Goal: Information Seeking & Learning: Check status

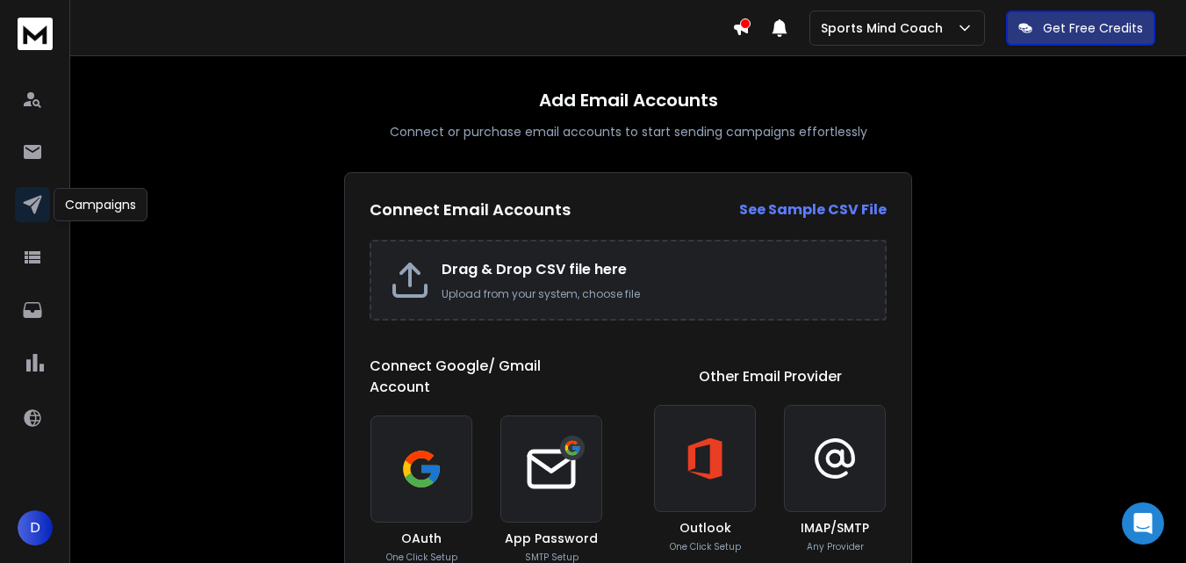
click at [28, 197] on icon at bounding box center [32, 204] width 21 height 21
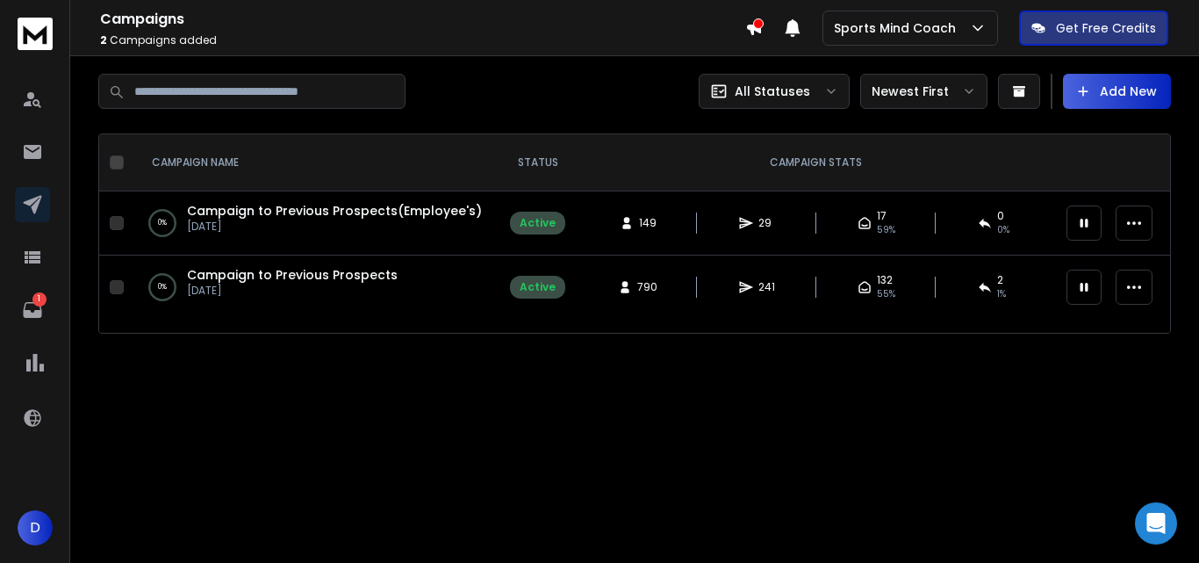
click at [272, 425] on div "Your warmest leads are on your site – Turn visits into conversations Reach Out …" at bounding box center [599, 281] width 1199 height 563
click at [26, 308] on icon at bounding box center [32, 309] width 21 height 21
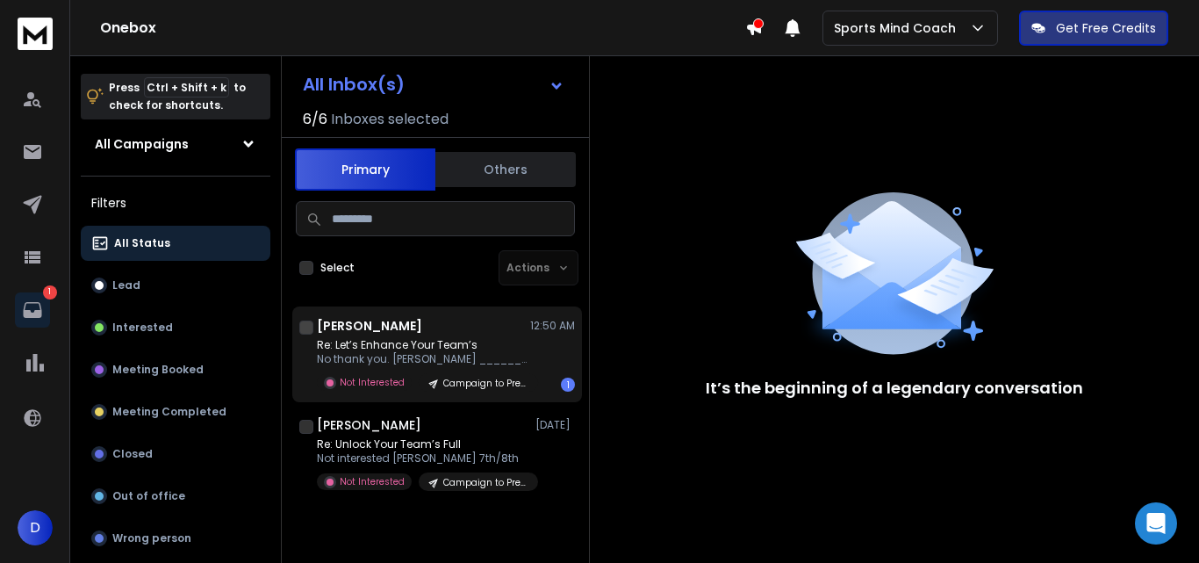
click at [366, 354] on p "No thank you. Jason ________________________________" at bounding box center [422, 359] width 211 height 14
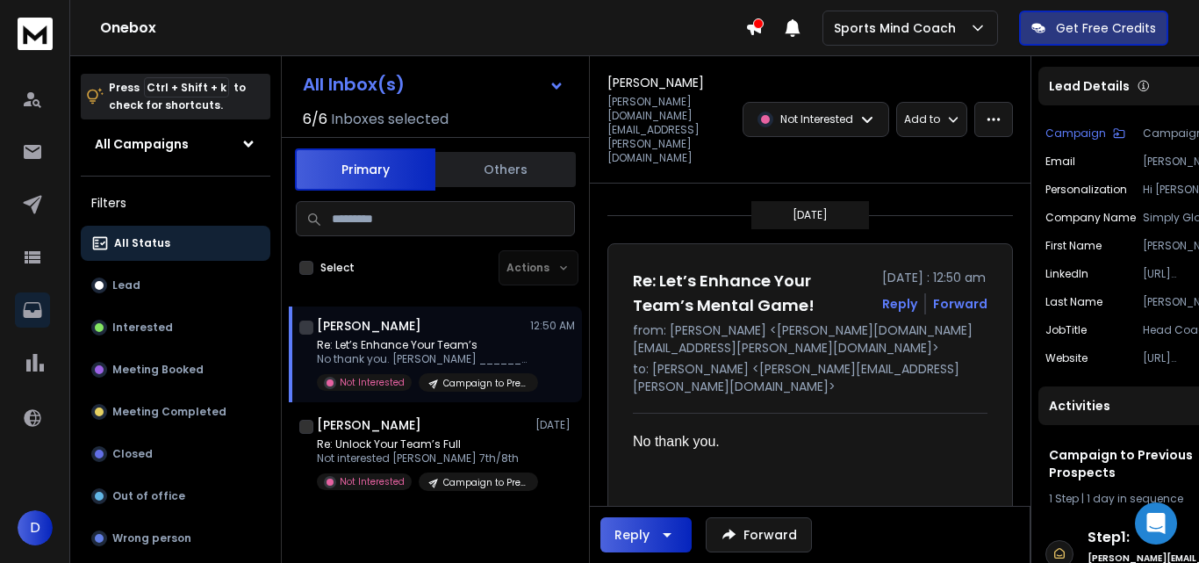
click at [677, 431] on div "No thank you." at bounding box center [803, 441] width 340 height 21
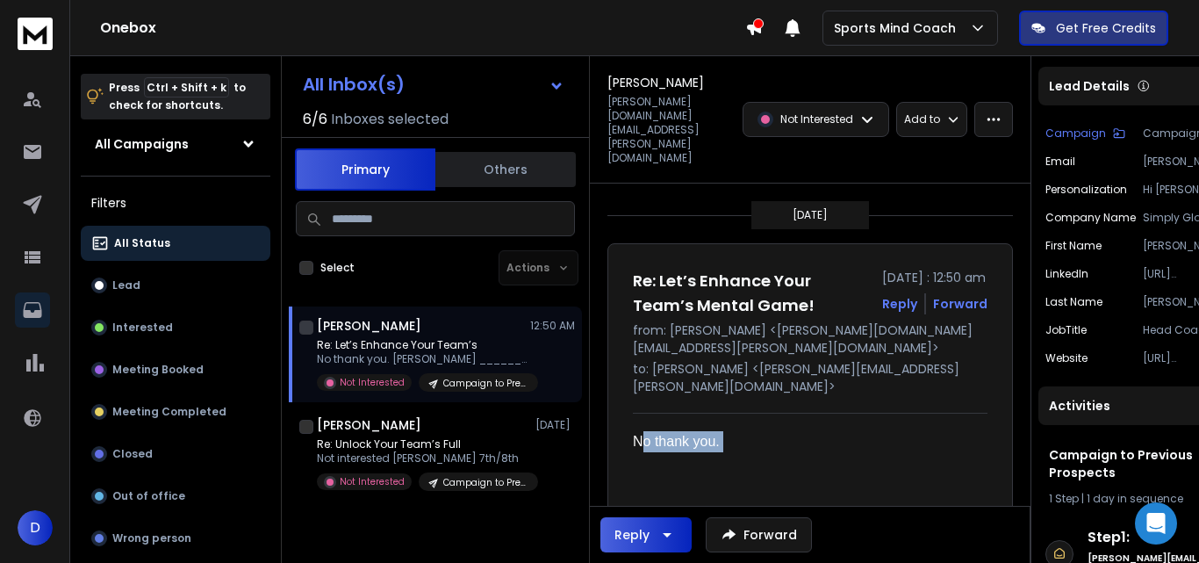
click at [677, 431] on div "No thank you." at bounding box center [803, 441] width 340 height 21
click at [34, 190] on link at bounding box center [32, 204] width 35 height 35
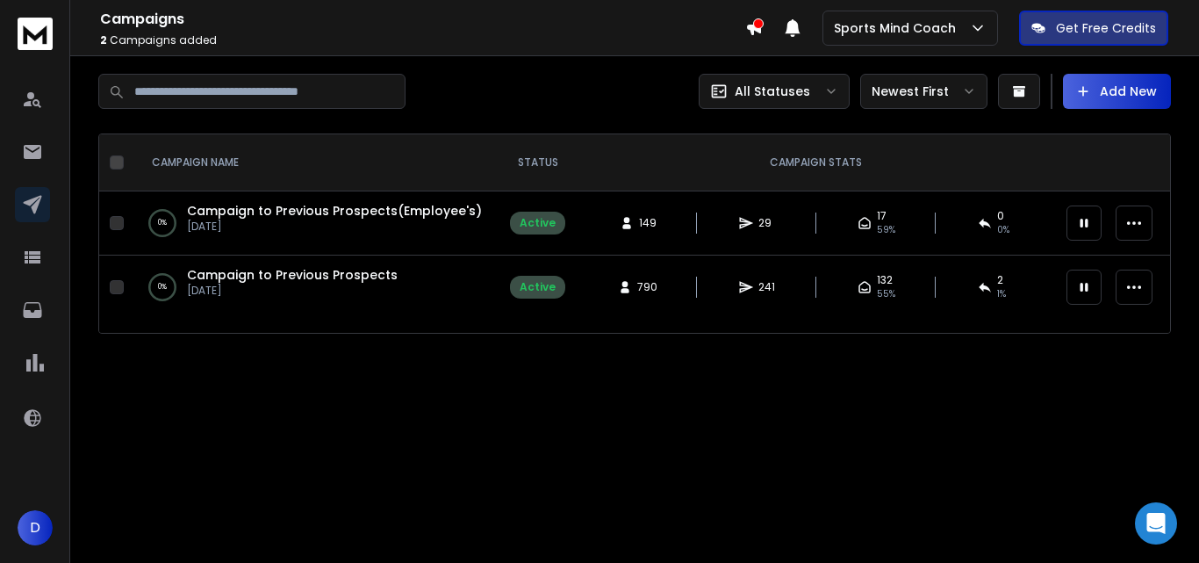
click at [408, 441] on div "Your warmest leads are on your site – Turn visits into conversations Reach Out …" at bounding box center [599, 281] width 1199 height 563
click at [311, 208] on span "Campaign to Previous Prospects(Employee's)" at bounding box center [334, 211] width 295 height 18
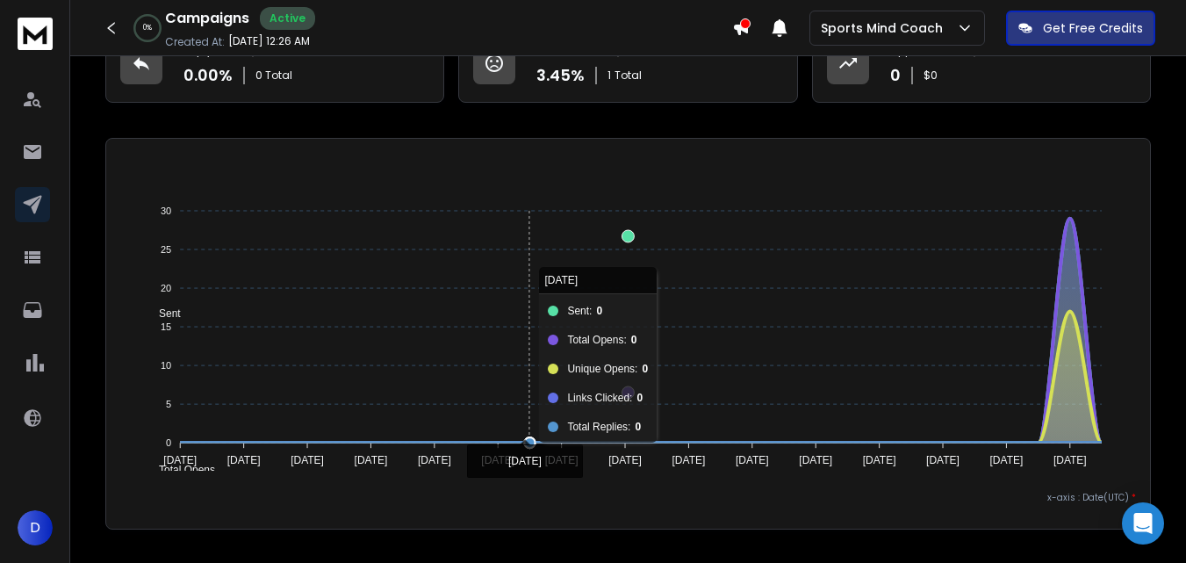
scroll to position [307, 0]
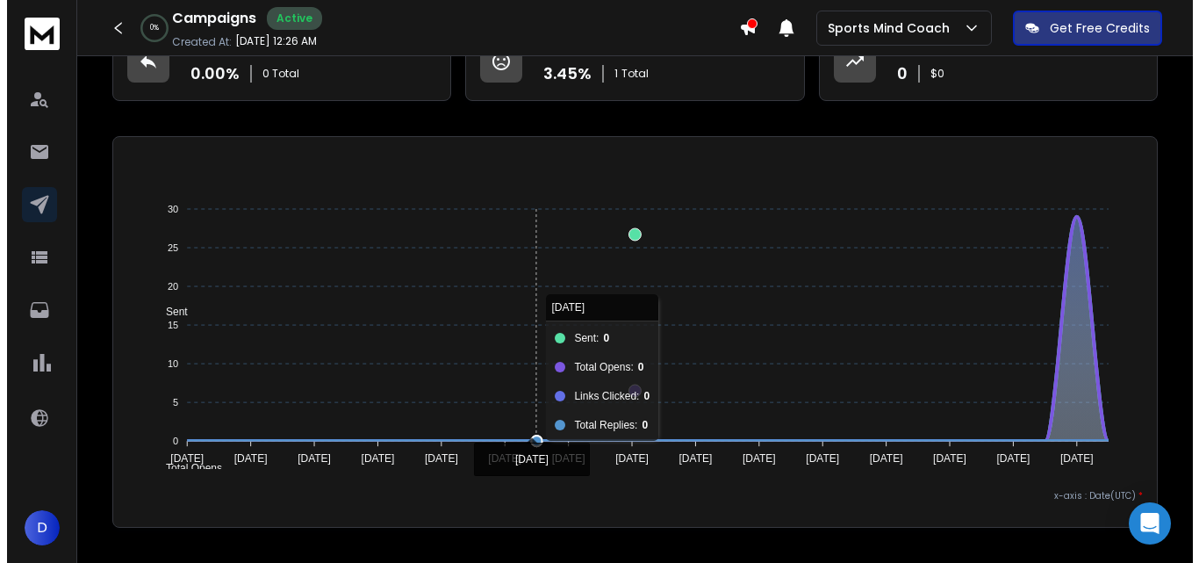
scroll to position [0, 0]
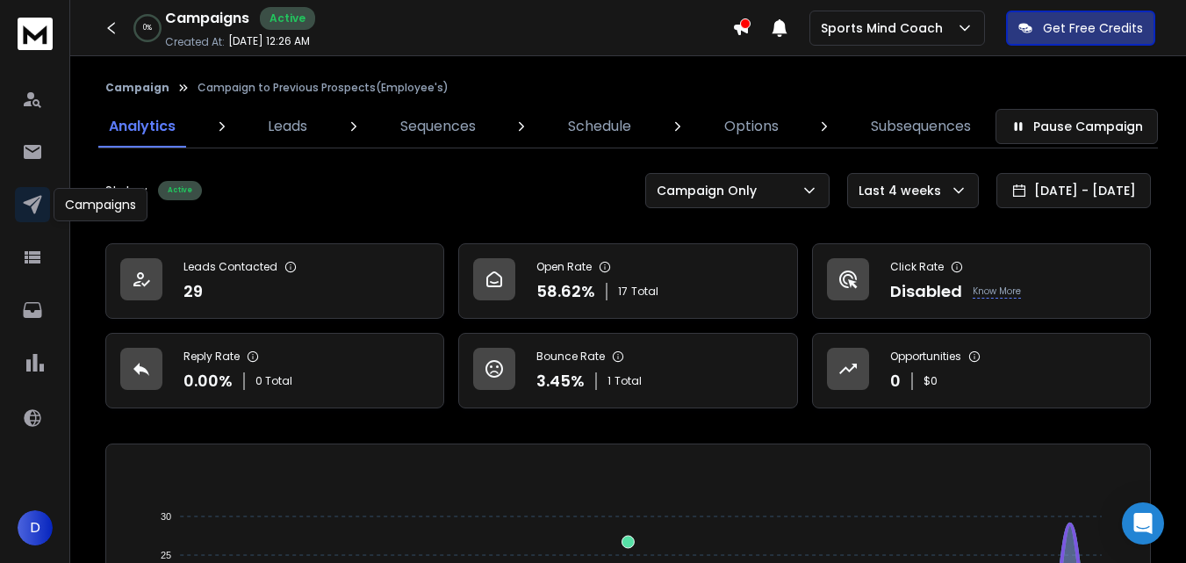
click at [30, 199] on icon at bounding box center [32, 204] width 18 height 18
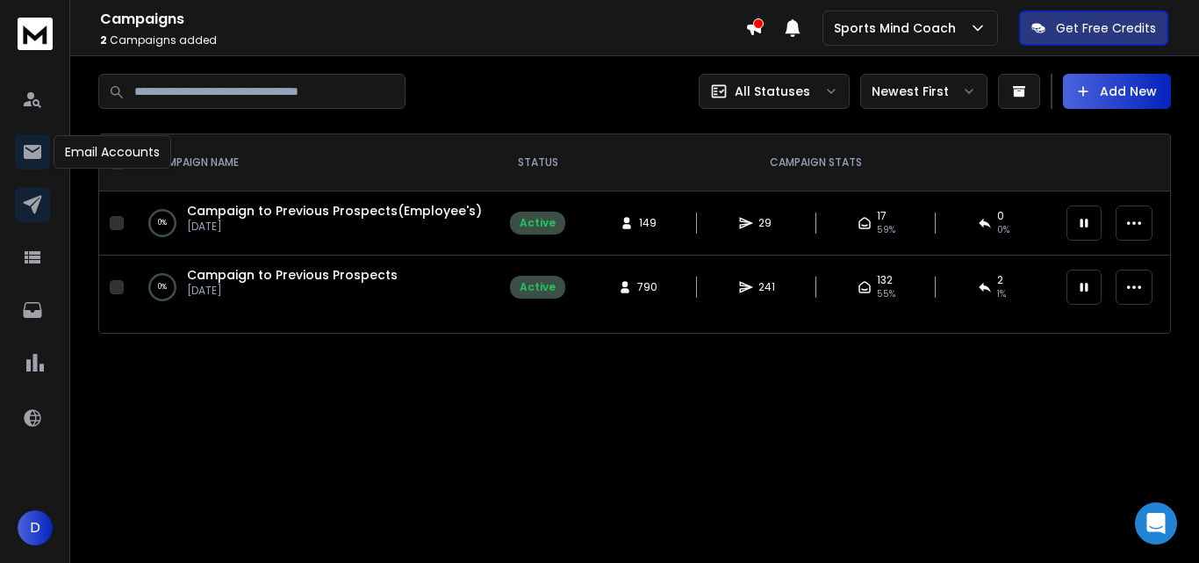
click at [28, 135] on link at bounding box center [32, 151] width 35 height 35
